Goal: Task Accomplishment & Management: Complete application form

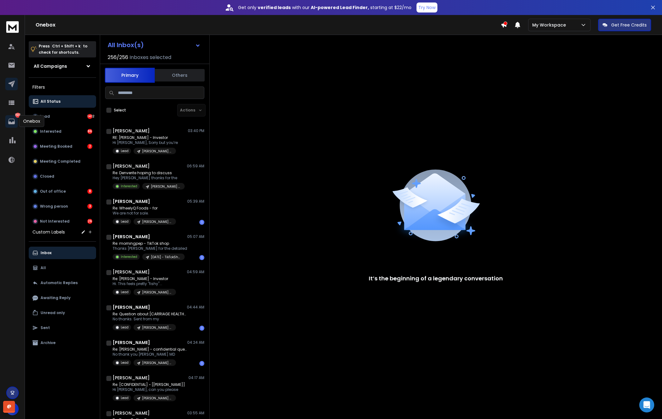
click at [16, 83] on link at bounding box center [11, 84] width 12 height 12
click at [13, 84] on icon at bounding box center [11, 83] width 7 height 7
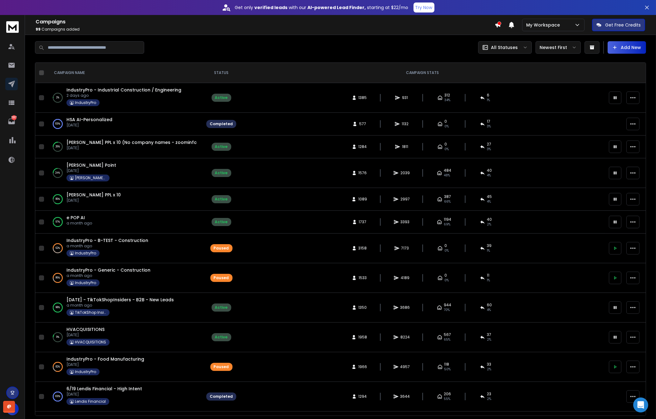
click at [101, 194] on span "[PERSON_NAME] PPL x 10" at bounding box center [93, 195] width 54 height 6
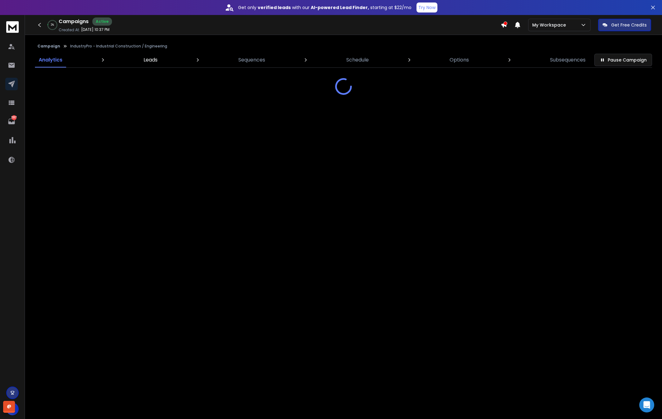
click at [142, 60] on link "Leads" at bounding box center [151, 59] width 22 height 15
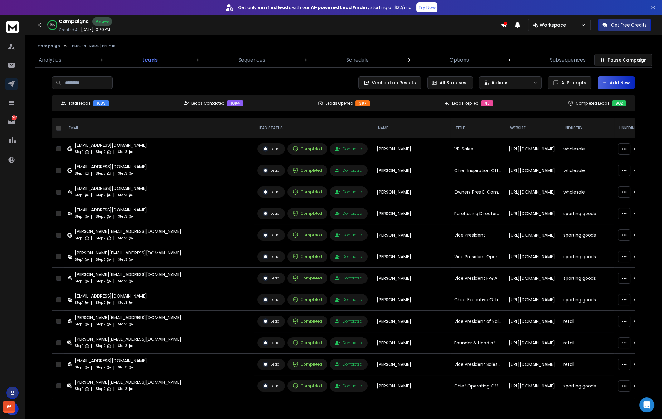
click at [608, 80] on button "Add New" at bounding box center [616, 82] width 37 height 12
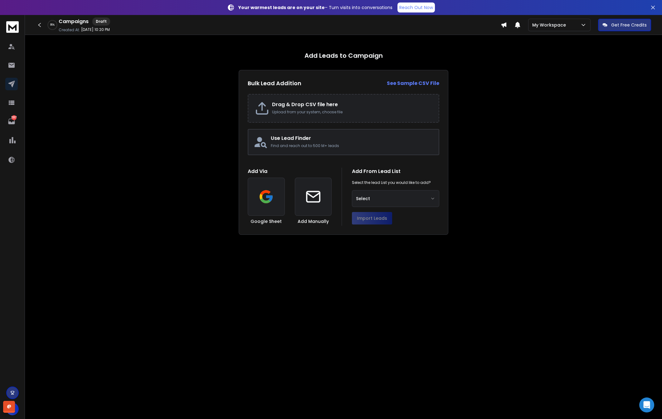
click at [357, 102] on h2 "Drag & Drop CSV file here" at bounding box center [352, 104] width 160 height 7
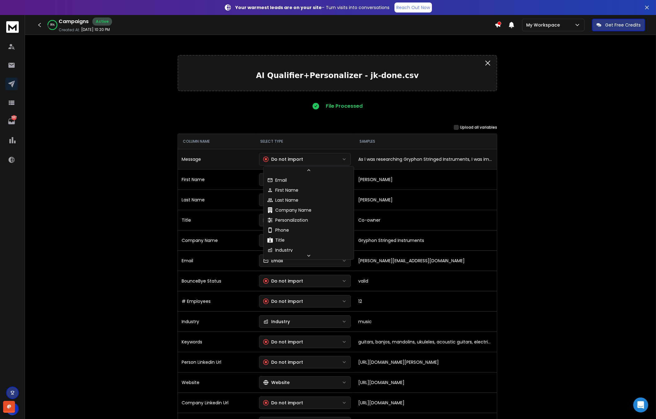
click at [316, 156] on button "Do not import" at bounding box center [305, 159] width 92 height 12
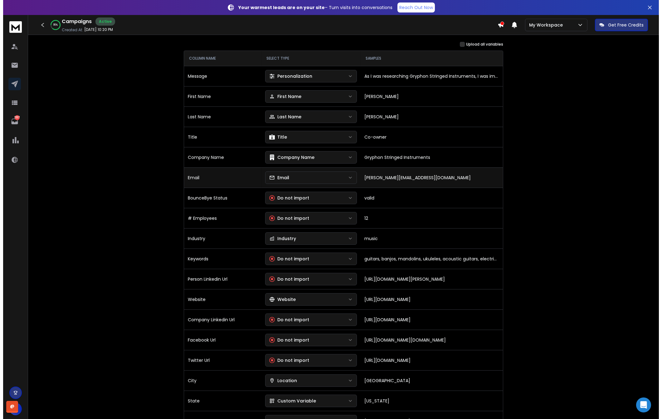
scroll to position [125, 0]
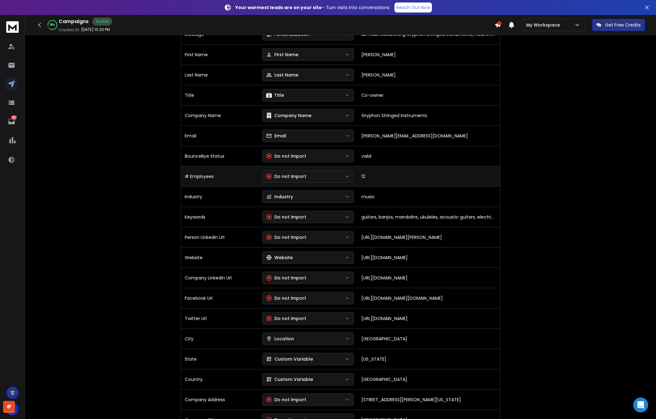
click at [318, 177] on button "Do not import" at bounding box center [308, 176] width 92 height 12
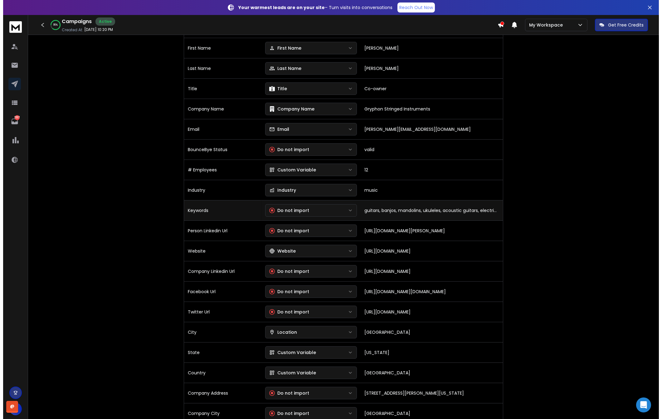
scroll to position [208, 0]
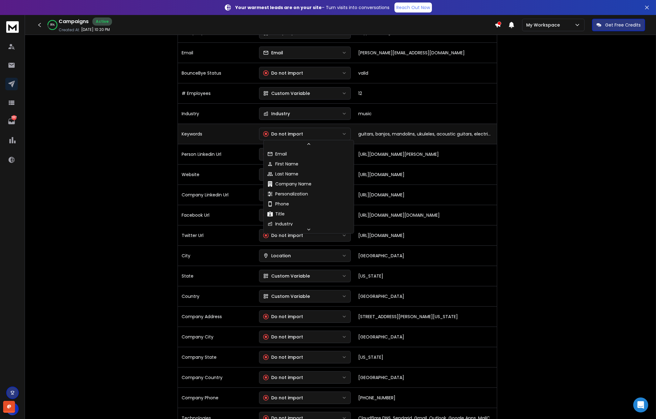
click at [305, 130] on button "Do not import" at bounding box center [305, 134] width 92 height 12
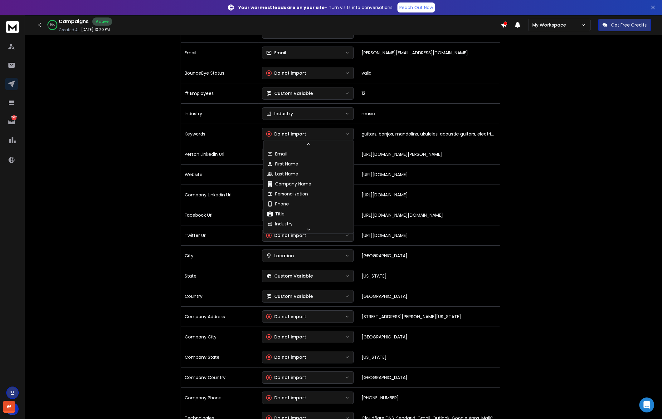
scroll to position [63, 0]
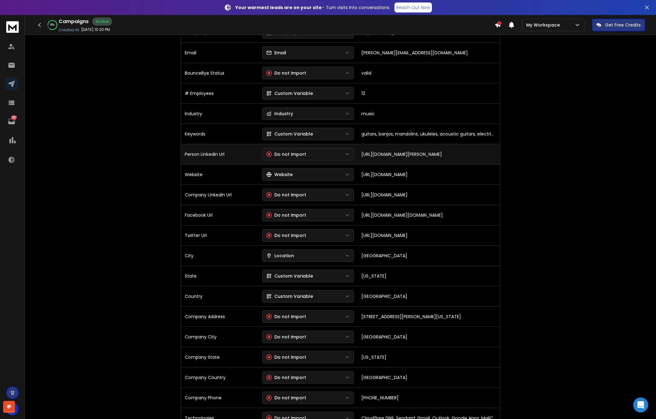
click at [305, 152] on button "Do not import" at bounding box center [308, 154] width 92 height 12
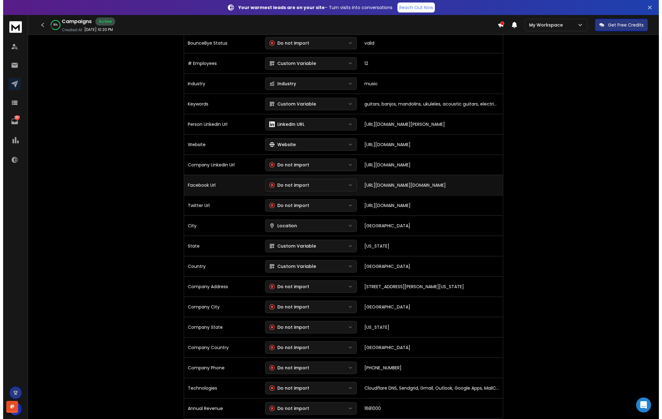
scroll to position [250, 0]
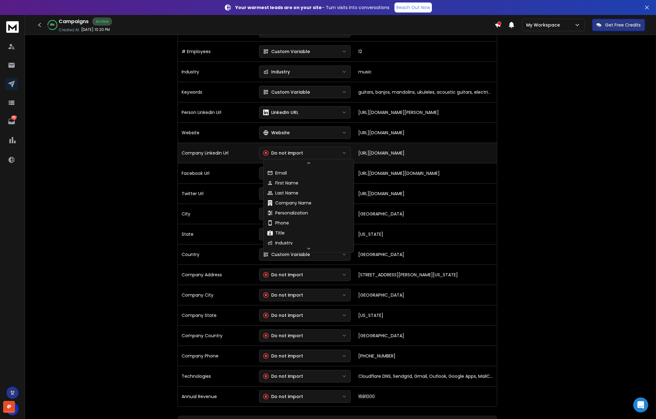
click at [311, 153] on button "Do not import" at bounding box center [305, 153] width 92 height 12
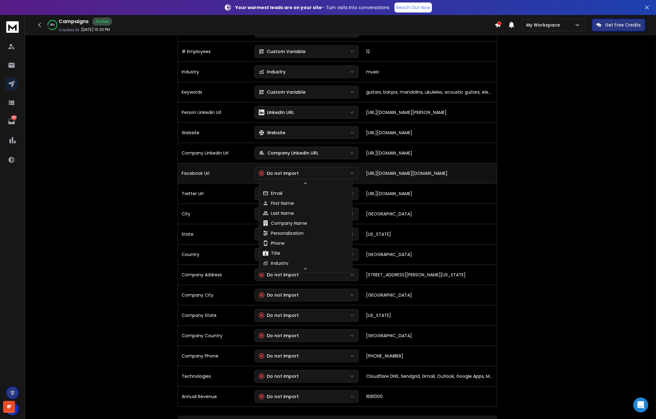
click at [304, 169] on button "Do not import" at bounding box center [307, 173] width 104 height 12
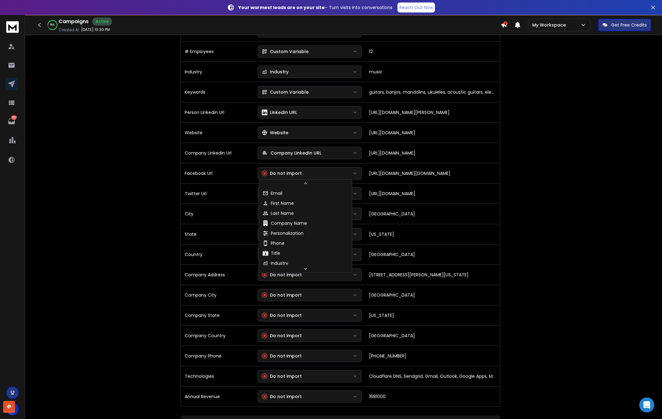
scroll to position [0, 1]
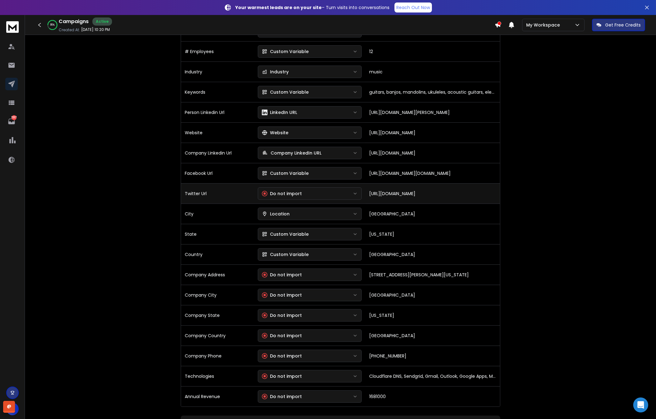
click at [316, 191] on button "Do not import" at bounding box center [310, 193] width 104 height 12
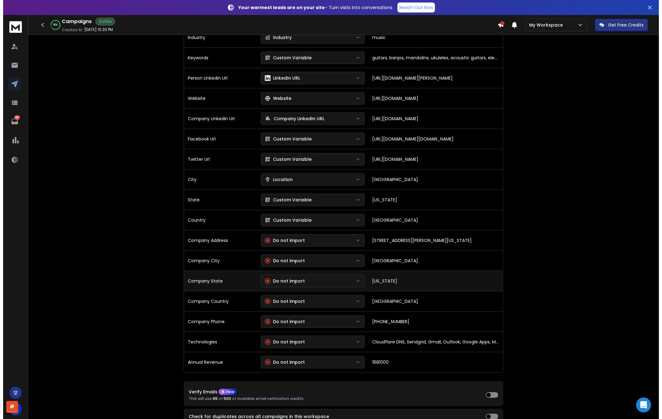
scroll to position [329, 0]
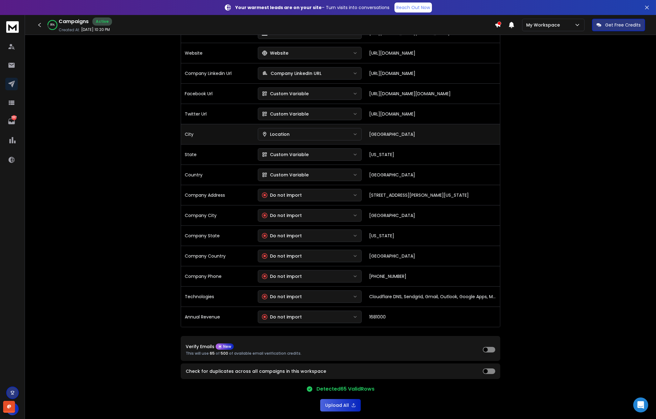
click at [302, 135] on button "Location" at bounding box center [310, 134] width 104 height 12
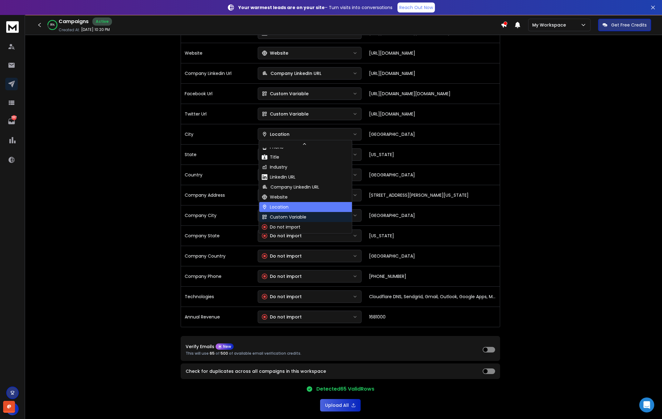
scroll to position [57, 0]
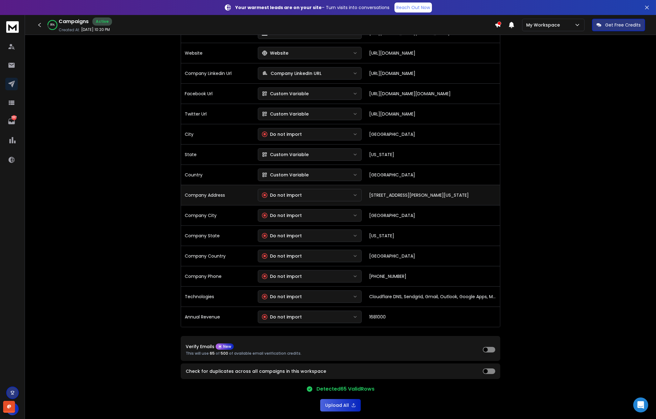
click at [299, 192] on div "Do not import" at bounding box center [282, 195] width 40 height 6
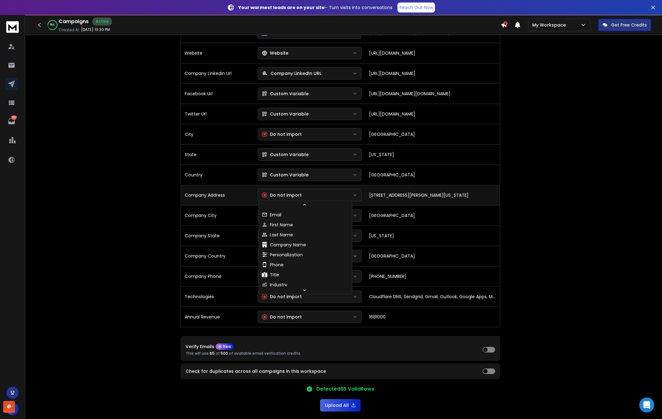
scroll to position [63, 0]
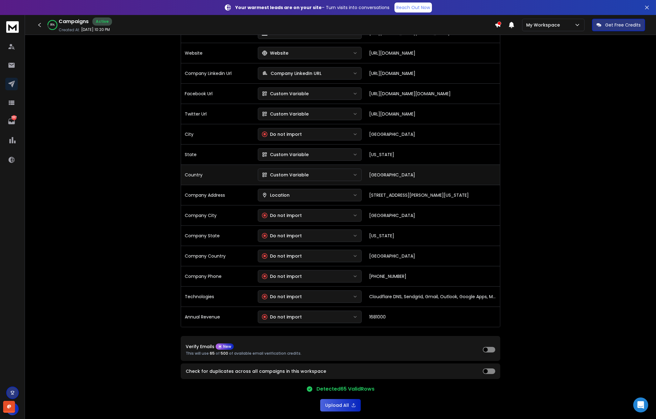
click at [301, 173] on div "Custom Variable" at bounding box center [285, 175] width 47 height 6
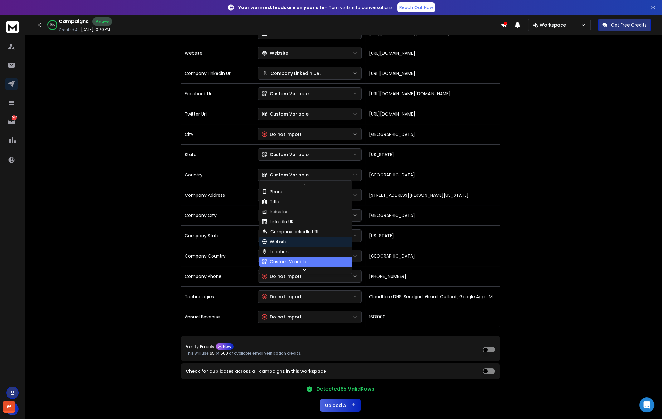
scroll to position [57, 0]
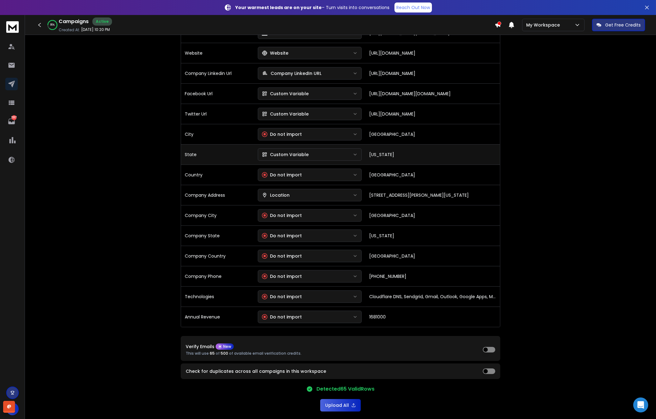
click at [308, 149] on button "Custom Variable" at bounding box center [310, 154] width 104 height 12
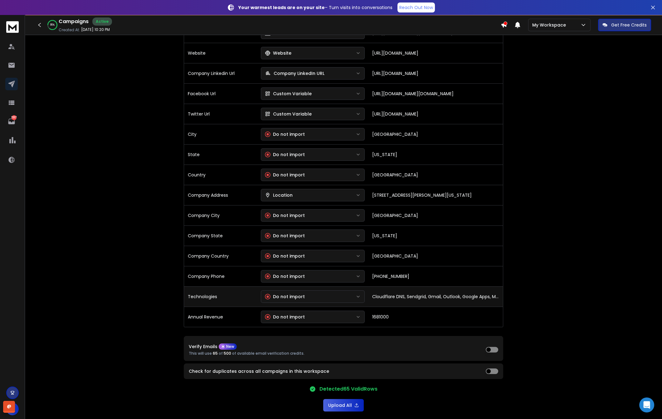
click at [296, 293] on div "Do not import" at bounding box center [285, 296] width 40 height 6
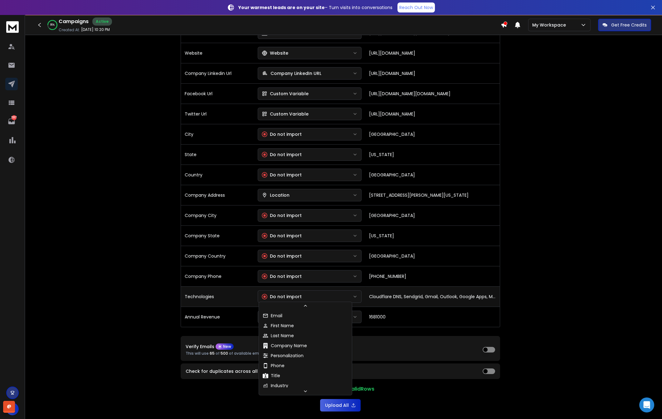
scroll to position [63, 0]
click at [217, 301] on td "Technologies" at bounding box center [214, 296] width 73 height 20
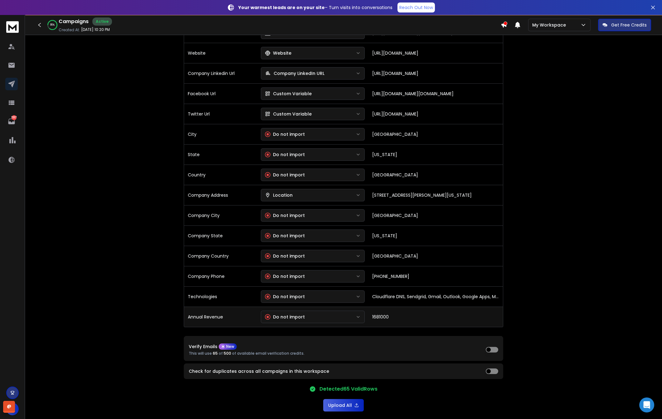
click at [319, 316] on button "Do not import" at bounding box center [313, 316] width 104 height 12
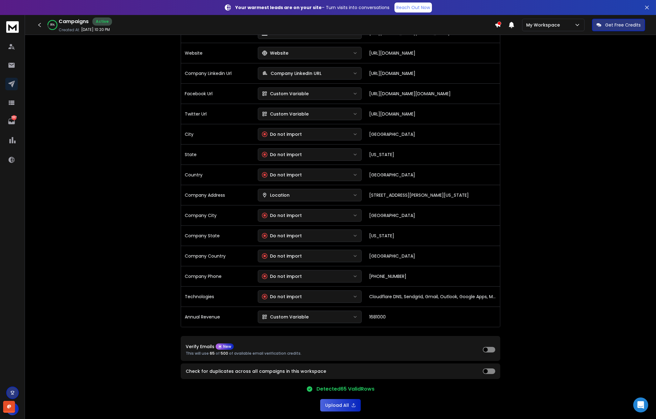
click at [337, 399] on button "Upload All" at bounding box center [340, 405] width 41 height 12
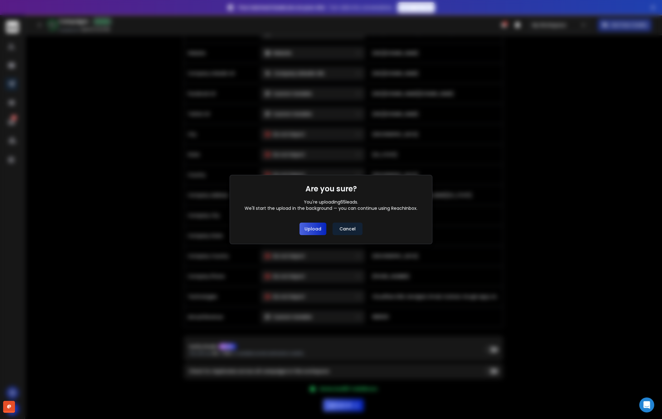
click at [313, 231] on button "Upload" at bounding box center [312, 228] width 27 height 12
